Goal: Task Accomplishment & Management: Use online tool/utility

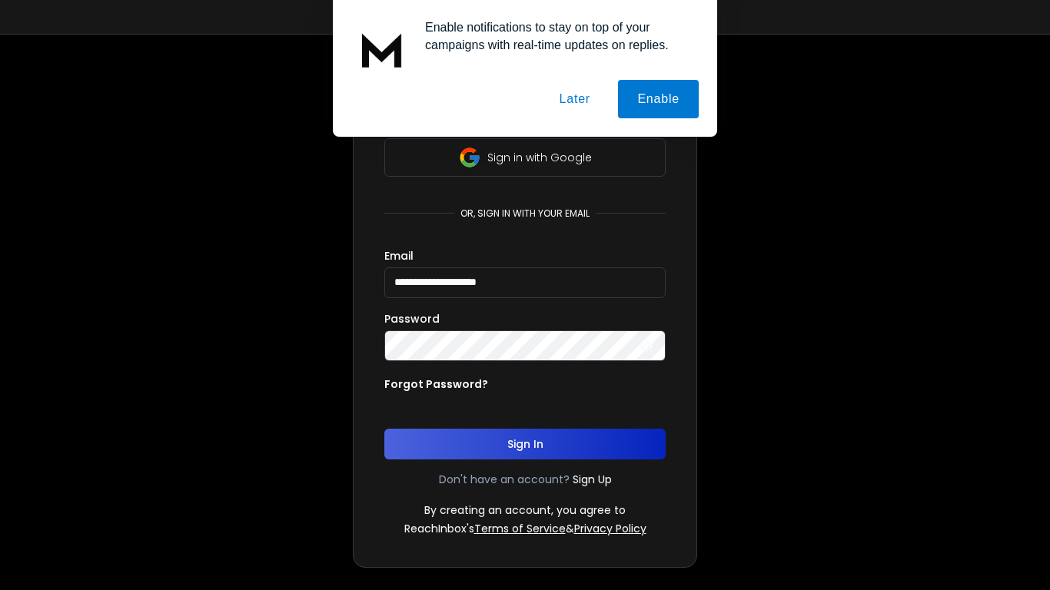
type input "**********"
click at [525, 443] on button "Sign In" at bounding box center [524, 444] width 281 height 31
